Goal: Task Accomplishment & Management: Use online tool/utility

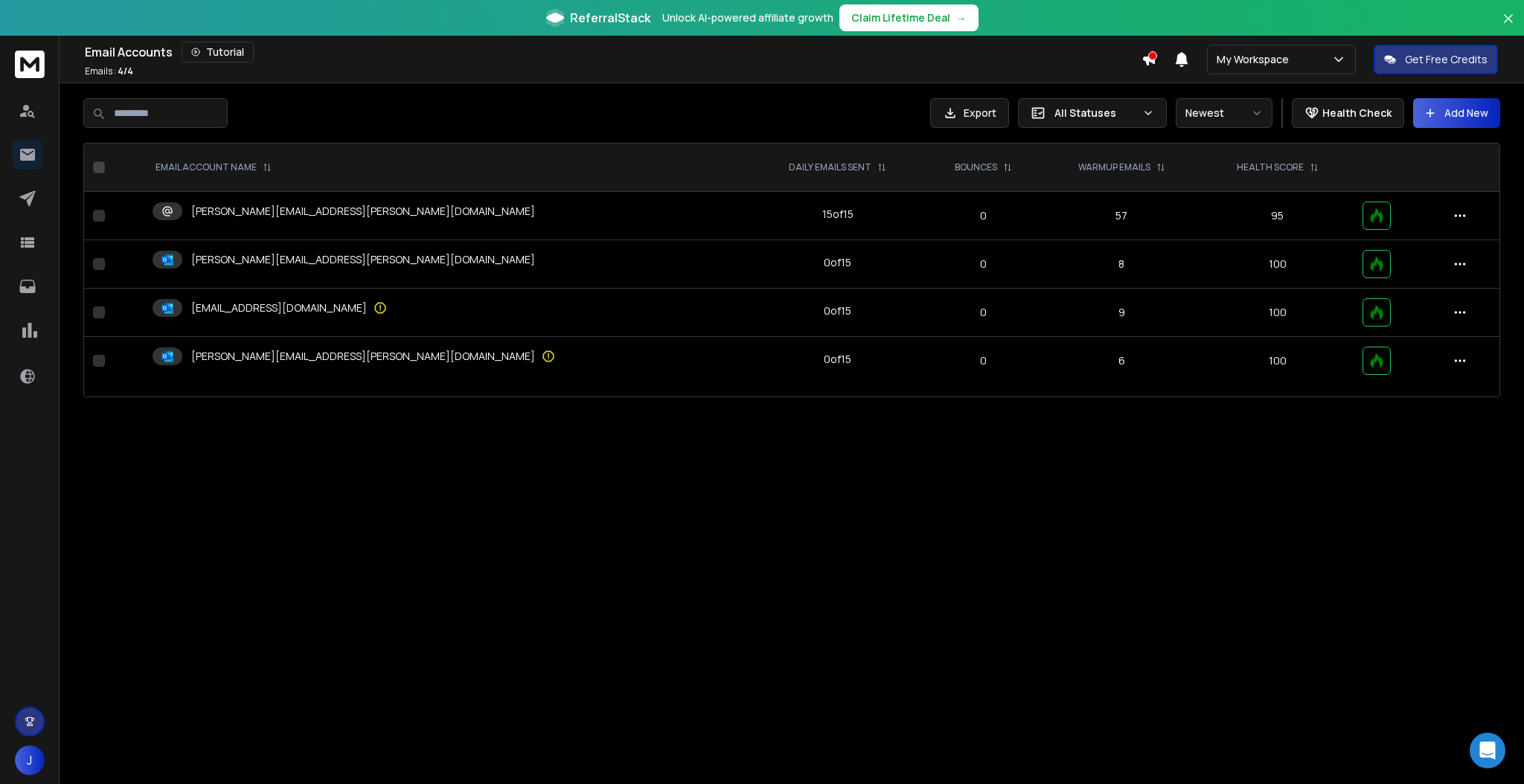
click at [1449, 117] on button "Add New" at bounding box center [1456, 113] width 87 height 30
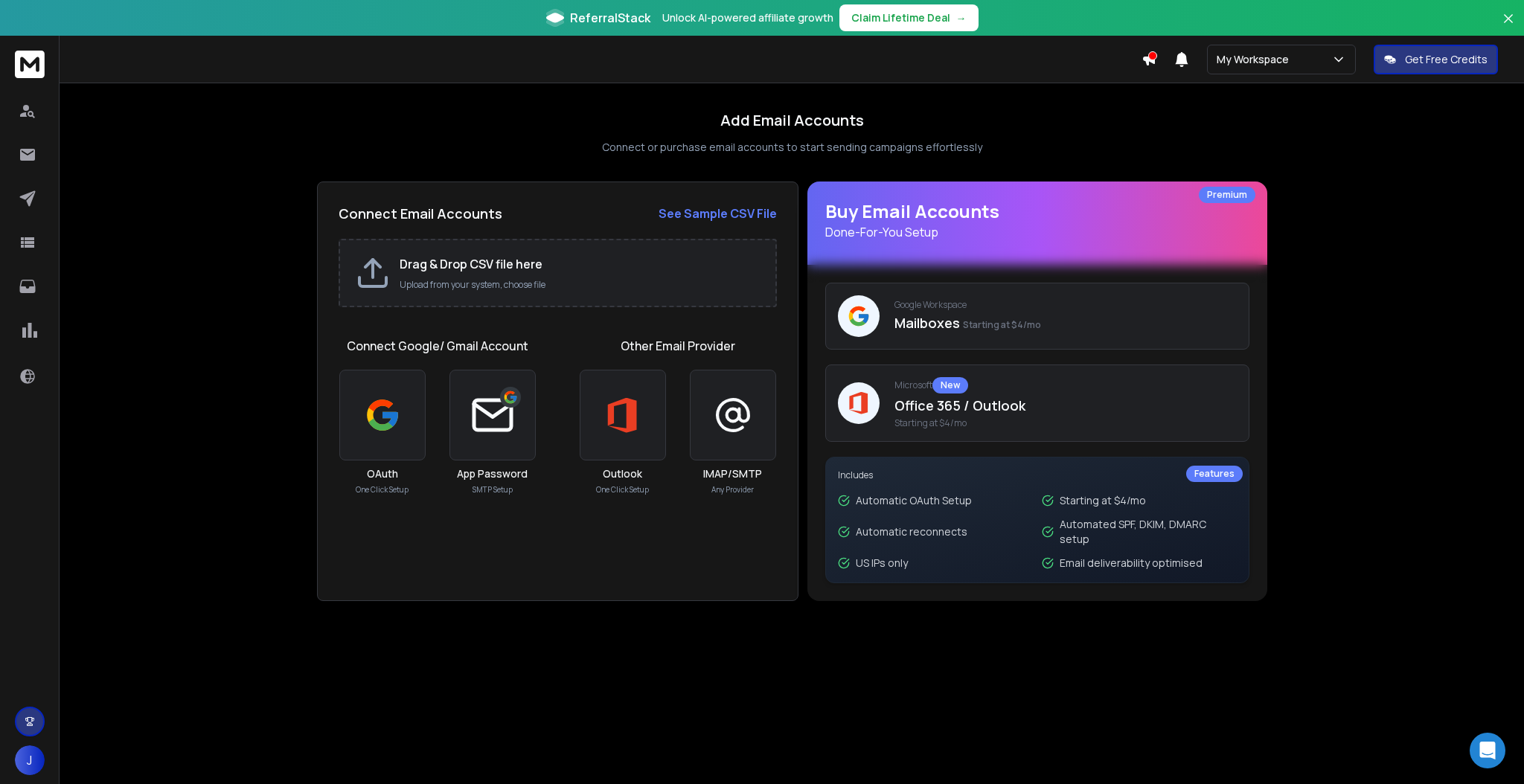
click at [386, 421] on icon at bounding box center [382, 415] width 37 height 45
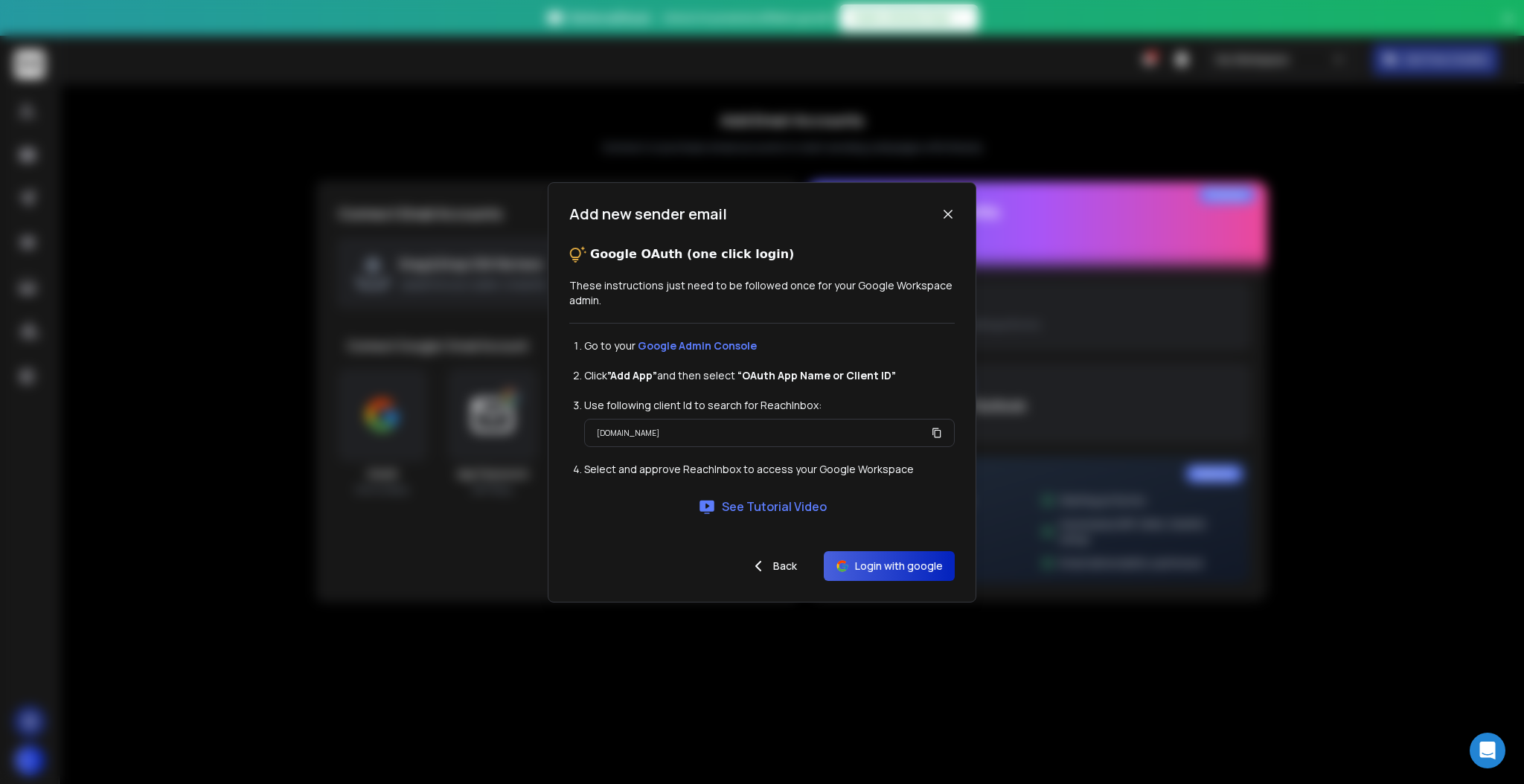
drag, startPoint x: 891, startPoint y: 561, endPoint x: 740, endPoint y: 605, distance: 157.3
click at [740, 605] on div "Add new sender email Google OAuth (one click login) These instructions just nee…" at bounding box center [762, 392] width 1524 height 450
click at [878, 559] on button "Login with google" at bounding box center [889, 566] width 131 height 30
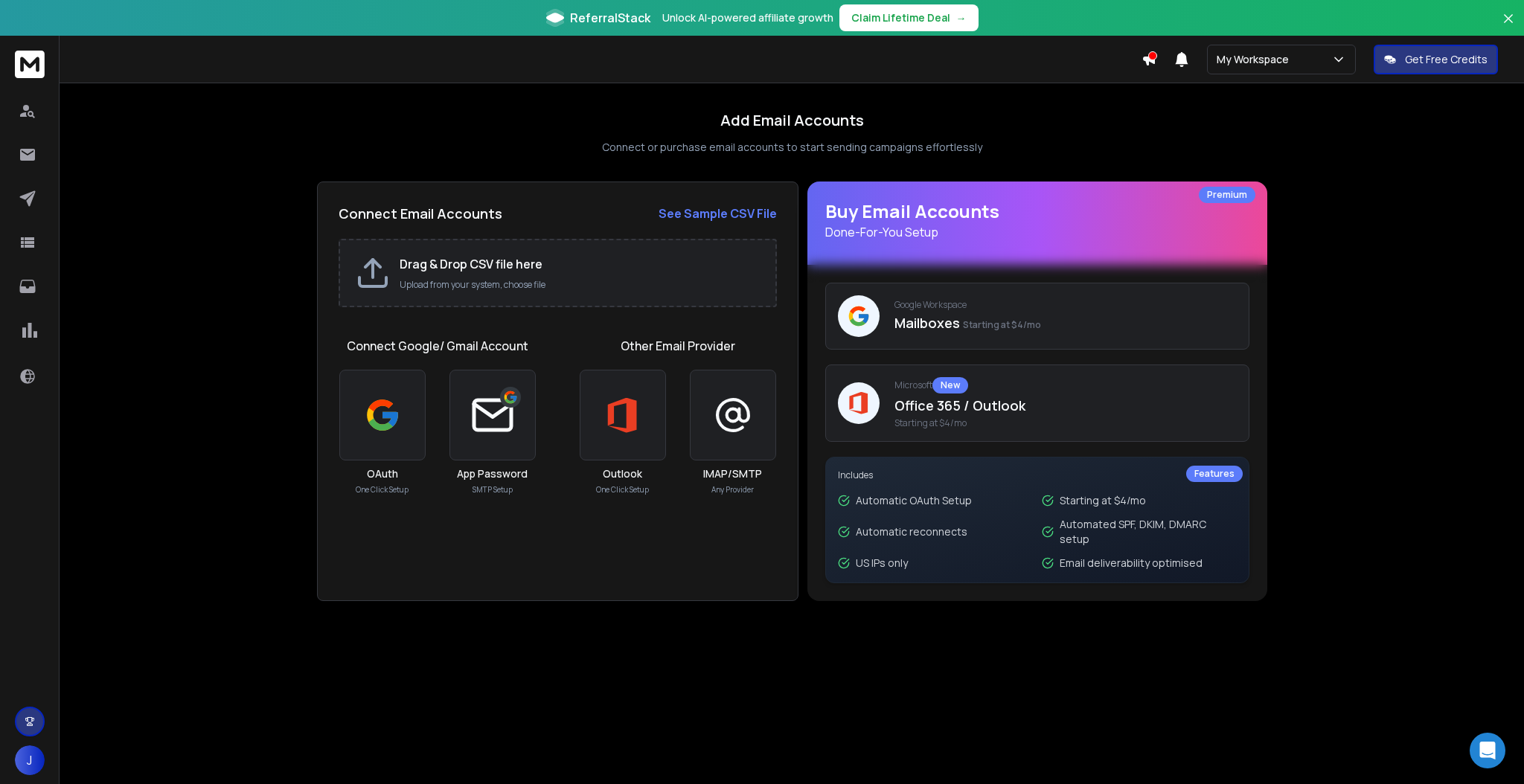
click at [507, 415] on icon at bounding box center [492, 415] width 45 height 45
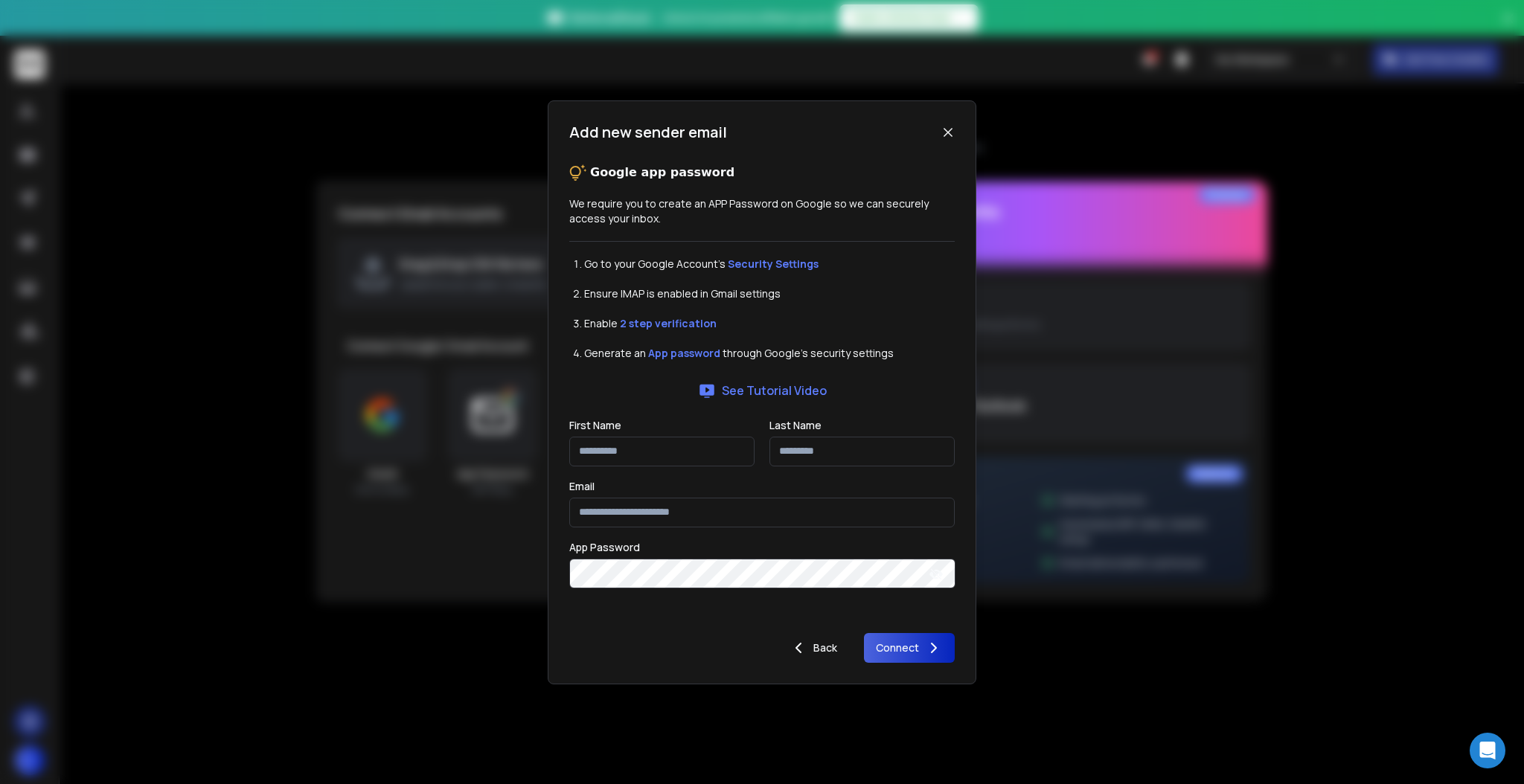
click at [795, 387] on link "See Tutorial Video" at bounding box center [762, 390] width 129 height 18
click at [947, 129] on icon at bounding box center [948, 133] width 14 height 14
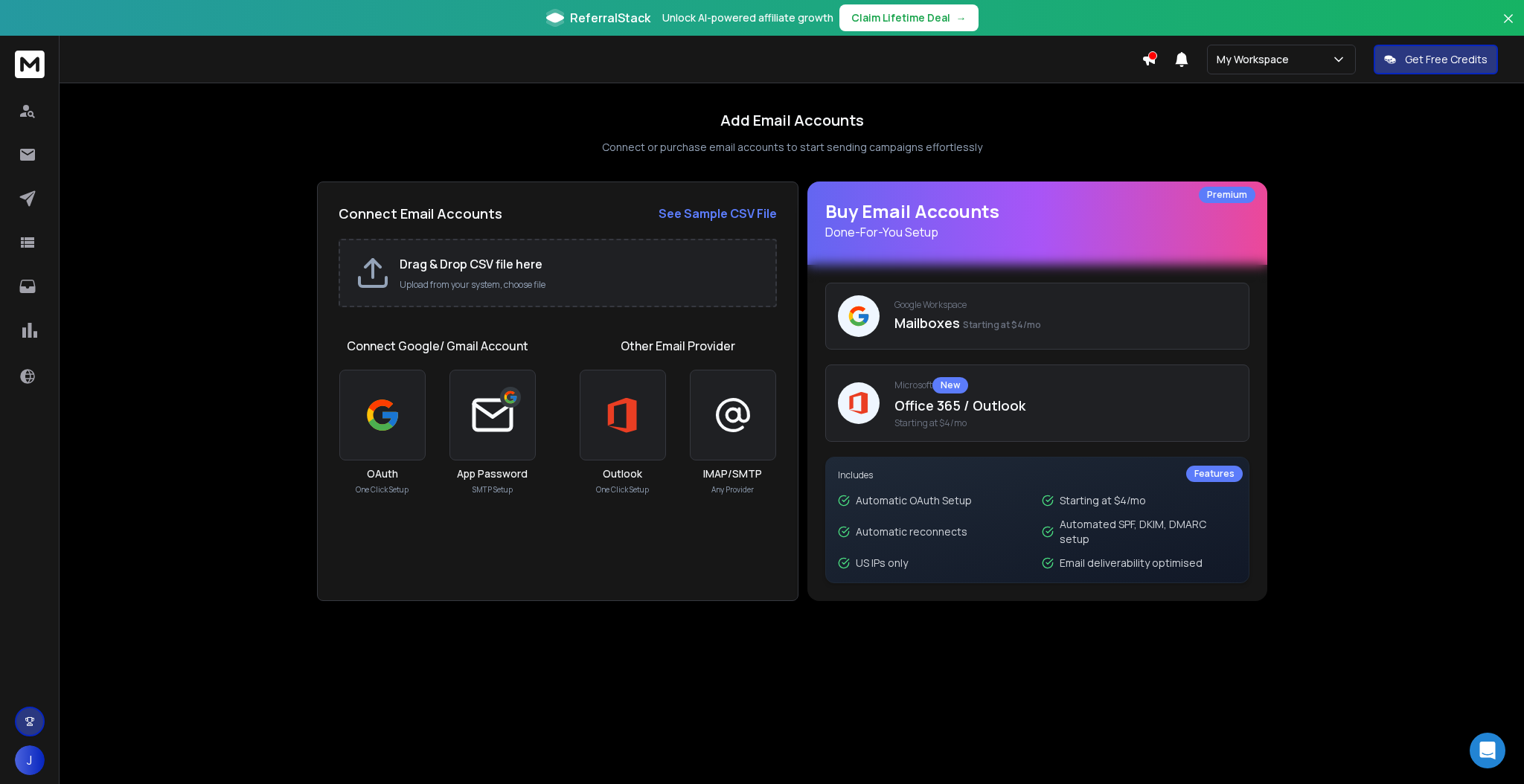
click at [384, 415] on icon at bounding box center [382, 415] width 37 height 45
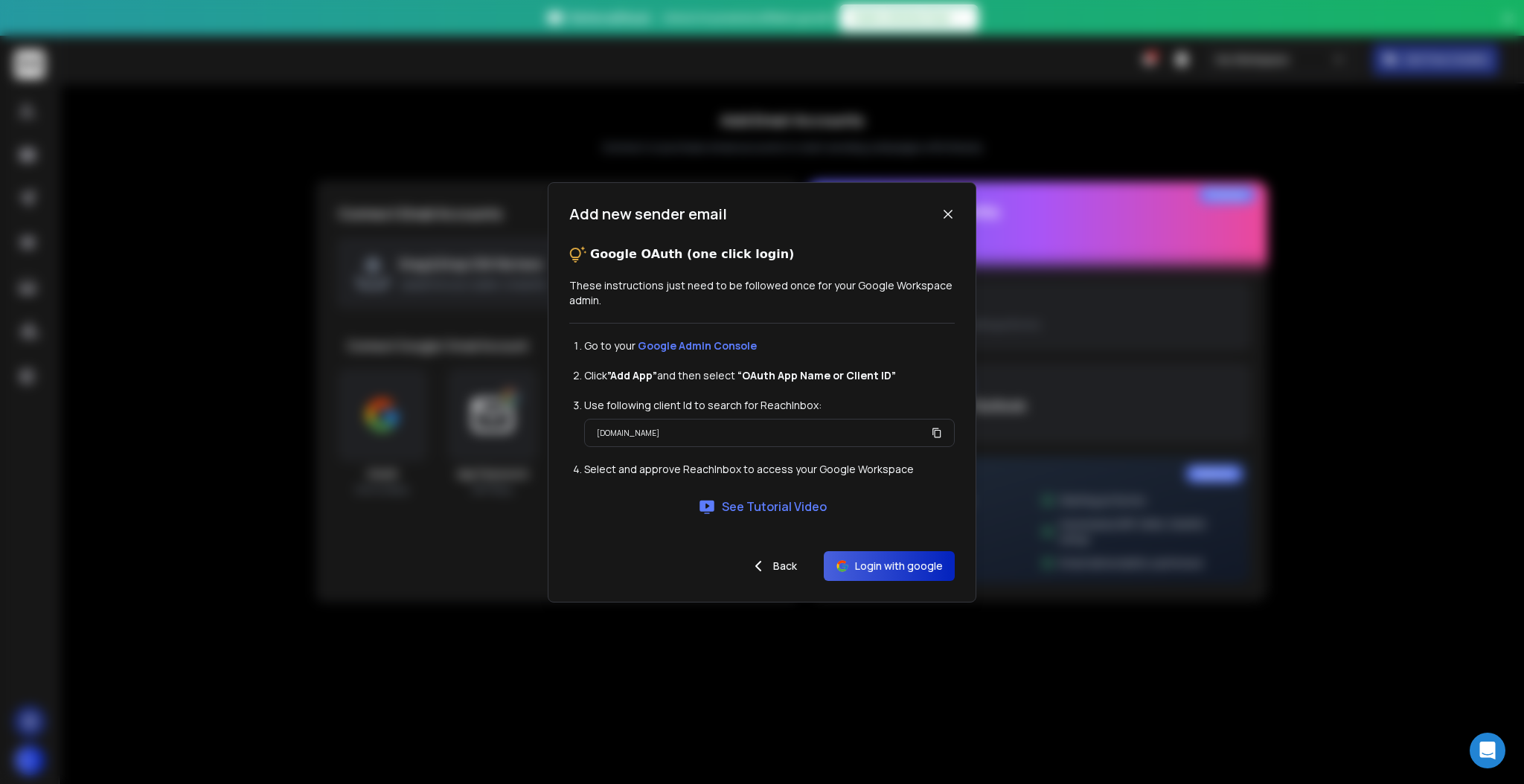
click at [744, 509] on link "See Tutorial Video" at bounding box center [762, 506] width 129 height 18
click at [686, 340] on link "Google Admin Console" at bounding box center [697, 345] width 119 height 14
click at [705, 344] on link "Google Admin Console" at bounding box center [697, 345] width 119 height 14
click at [716, 343] on link "Google Admin Console" at bounding box center [697, 345] width 119 height 14
click at [935, 428] on icon at bounding box center [936, 432] width 8 height 9
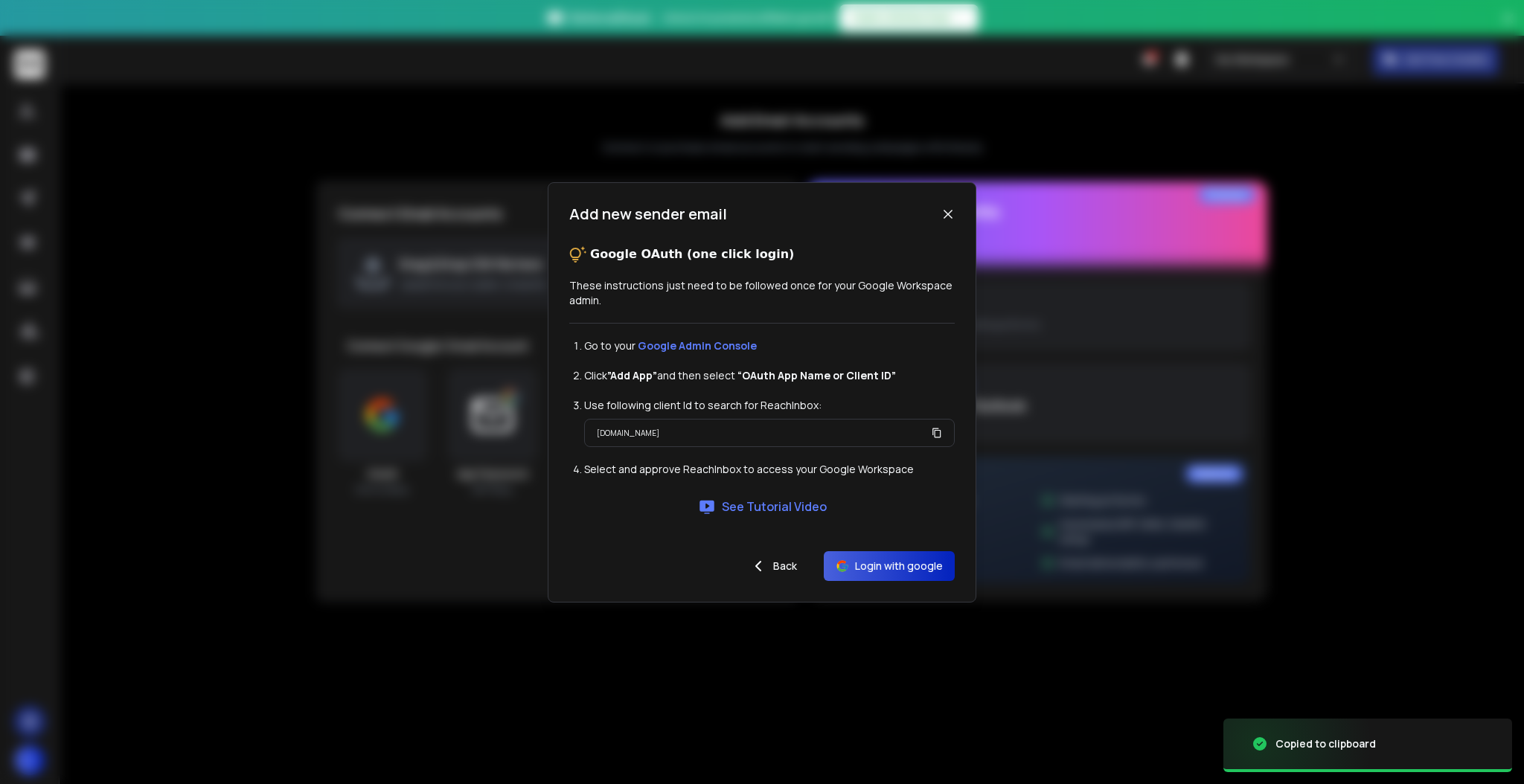
click at [900, 562] on button "Login with google" at bounding box center [889, 566] width 131 height 30
